Goal: Check status

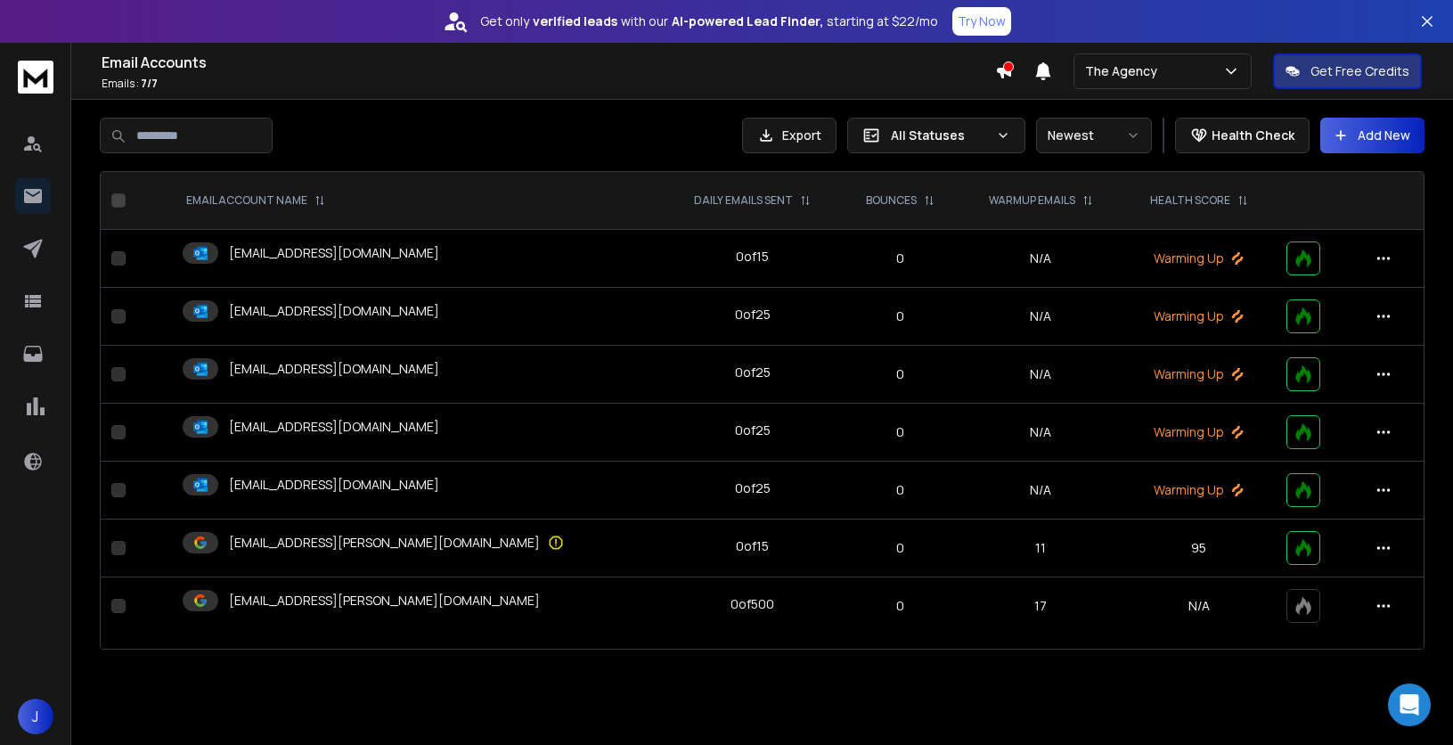
click at [1377, 371] on icon at bounding box center [1384, 374] width 16 height 16
click at [1362, 429] on div "Mailbox Settings" at bounding box center [1352, 440] width 114 height 29
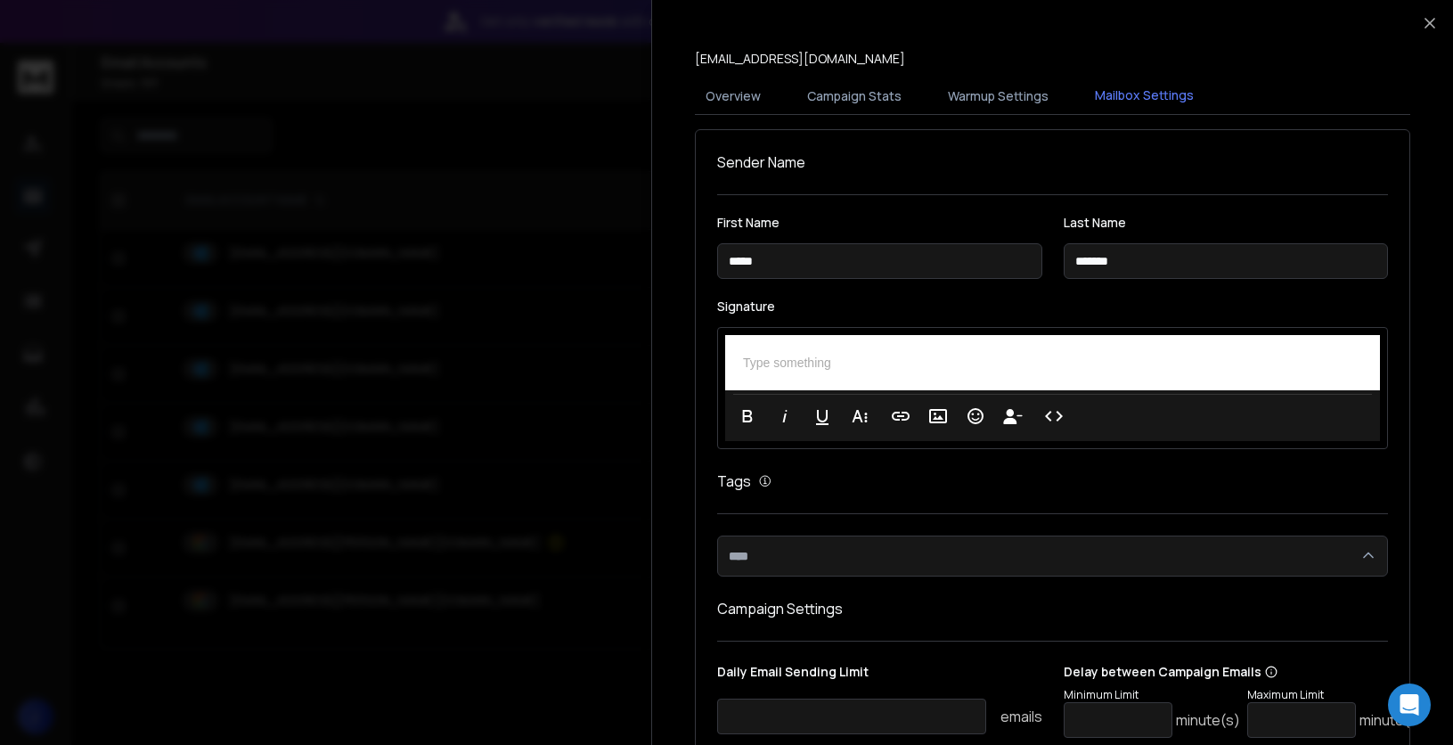
click at [991, 89] on button "Warmup Settings" at bounding box center [998, 96] width 122 height 39
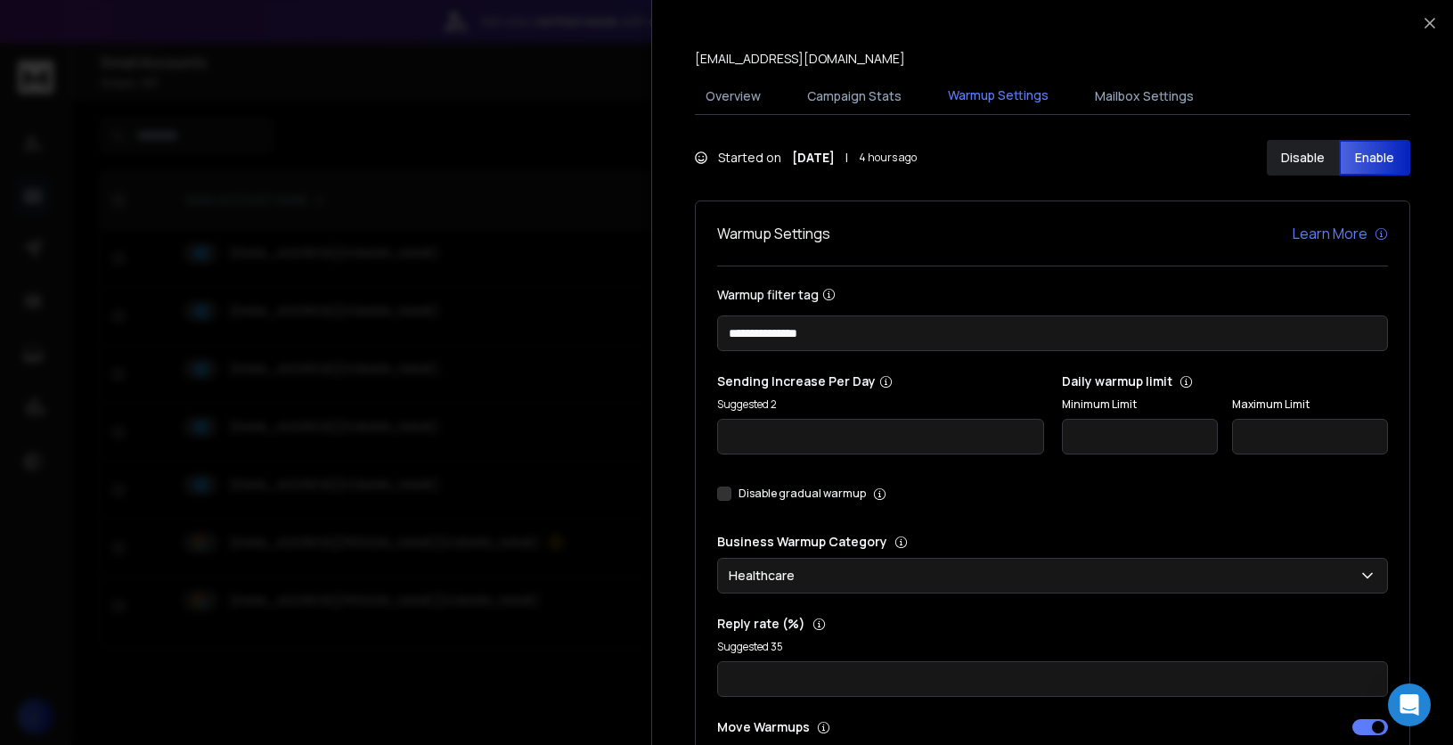
click at [1174, 91] on button "Mailbox Settings" at bounding box center [1144, 96] width 120 height 39
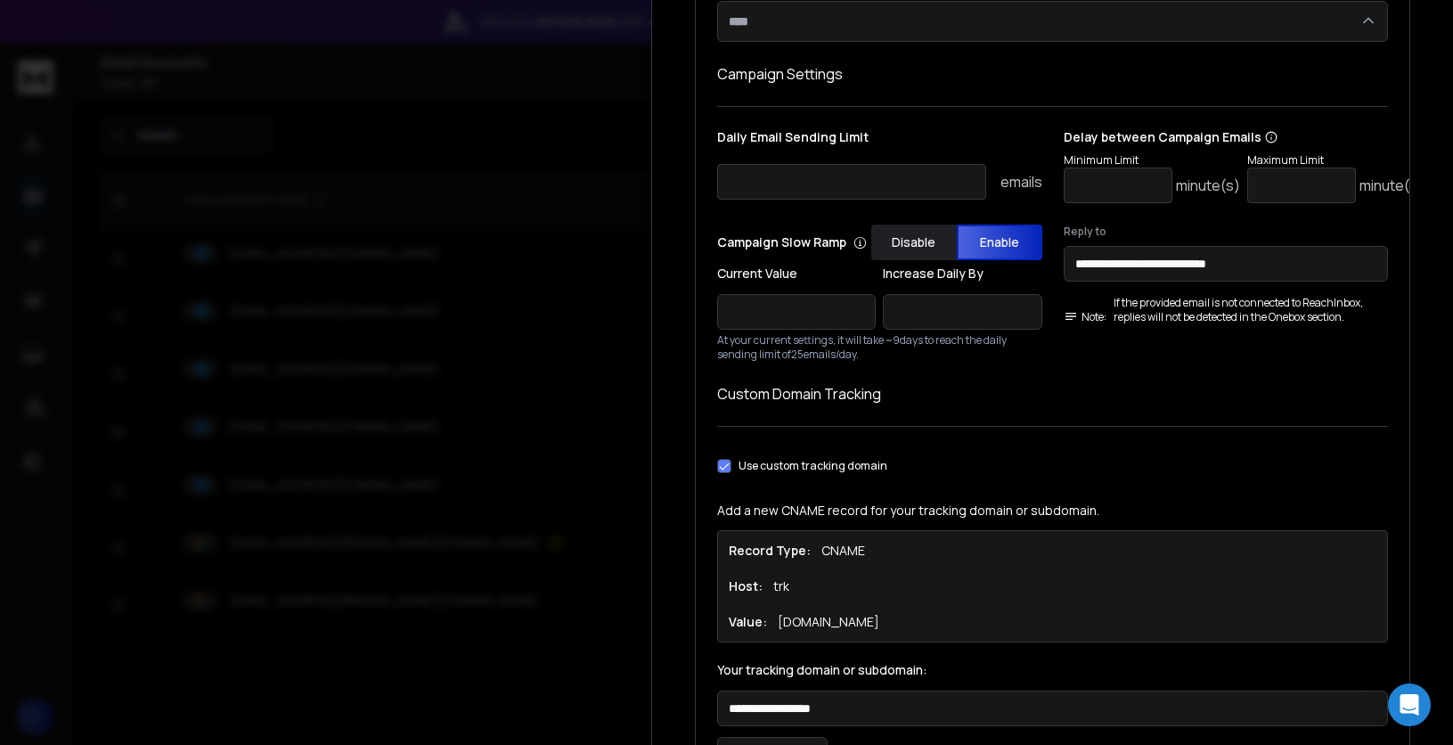
scroll to position [705, 0]
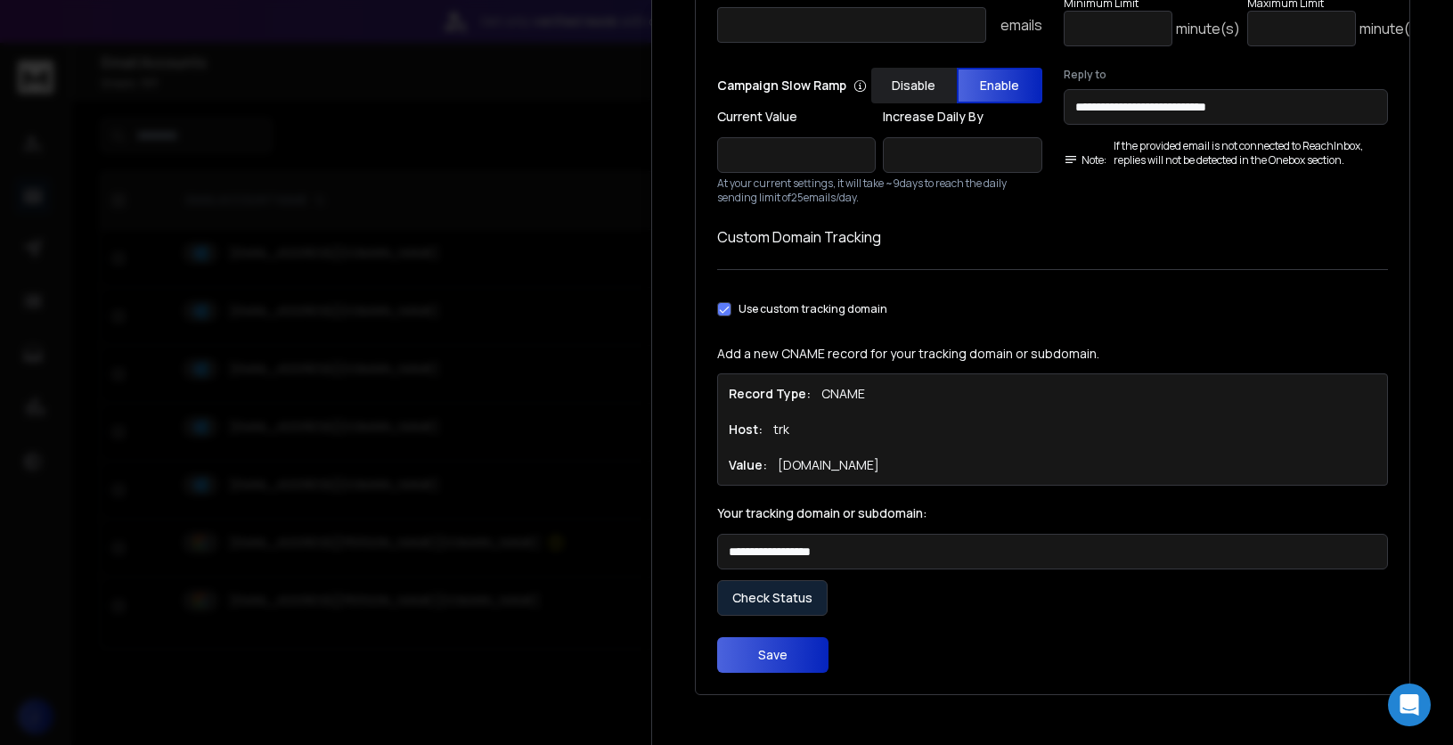
click at [802, 580] on button "Check Status" at bounding box center [772, 598] width 110 height 36
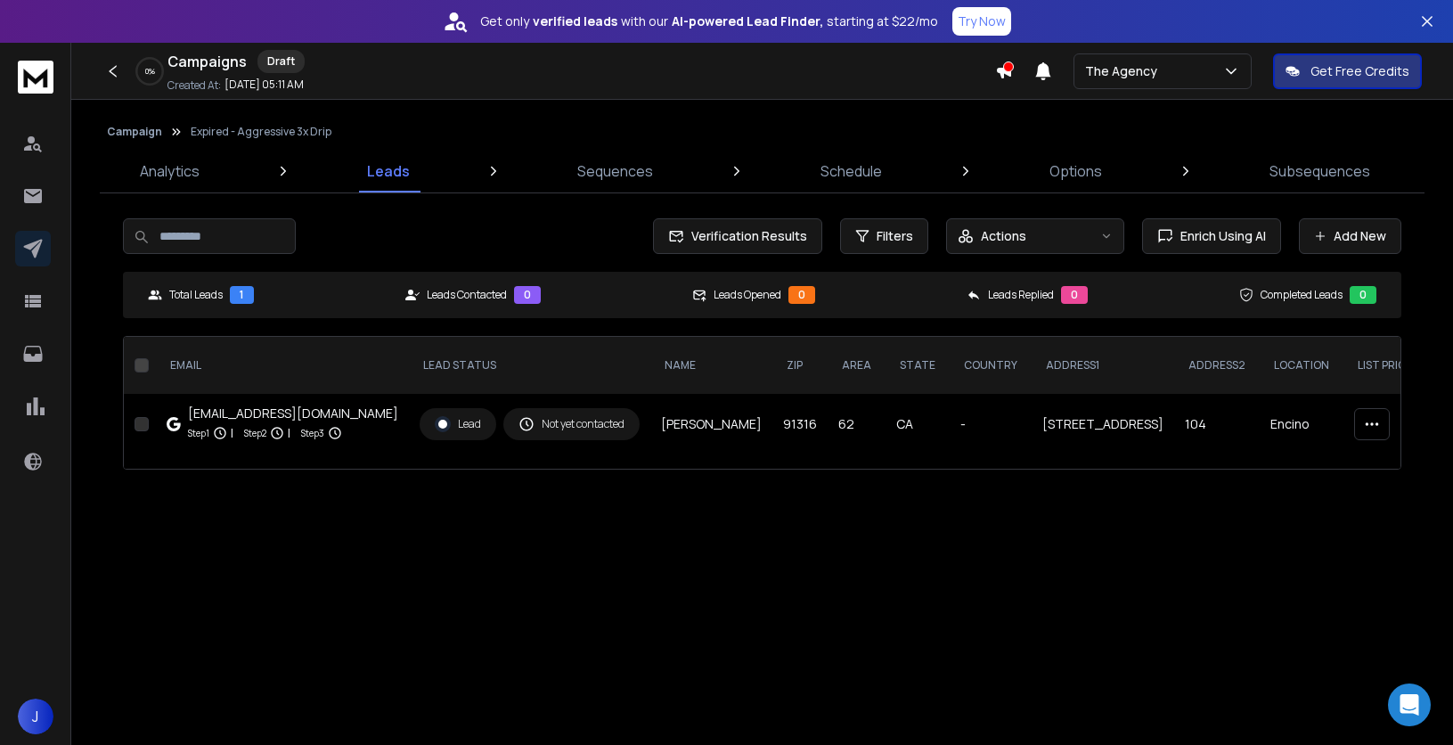
click at [466, 652] on div "Get only verified leads with our AI-powered Lead Finder, starting at $22/mo Try…" at bounding box center [726, 372] width 1453 height 745
drag, startPoint x: 744, startPoint y: 558, endPoint x: 792, endPoint y: 576, distance: 51.3
click at [744, 558] on div "Get only verified leads with our AI-powered Lead Finder, starting at $22/mo Try…" at bounding box center [726, 372] width 1453 height 745
click at [1122, 638] on div "Get only verified leads with our AI-powered Lead Finder, starting at $22/mo Try…" at bounding box center [726, 372] width 1453 height 745
